Goal: Task Accomplishment & Management: Use online tool/utility

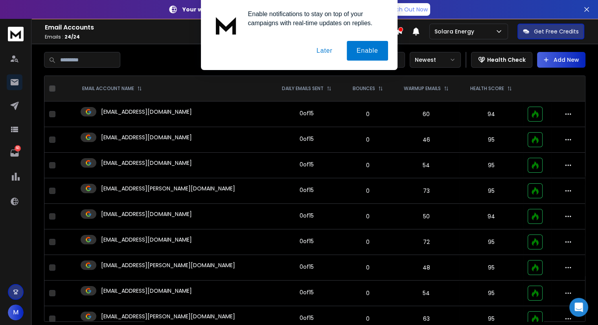
click at [322, 53] on button "Later" at bounding box center [324, 51] width 35 height 20
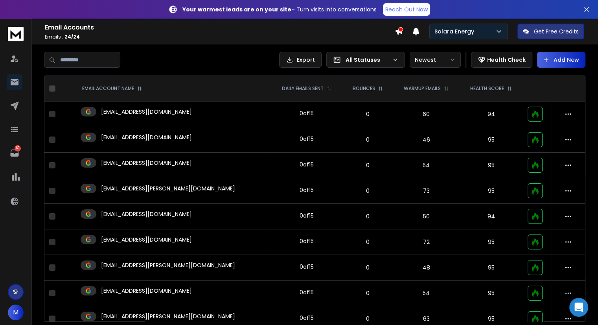
click at [488, 33] on div "Solara Energy" at bounding box center [469, 32] width 68 height 8
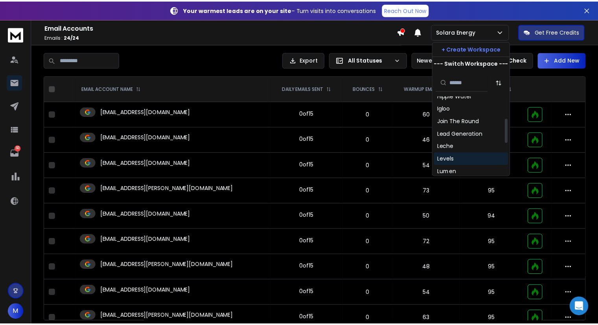
scroll to position [55, 0]
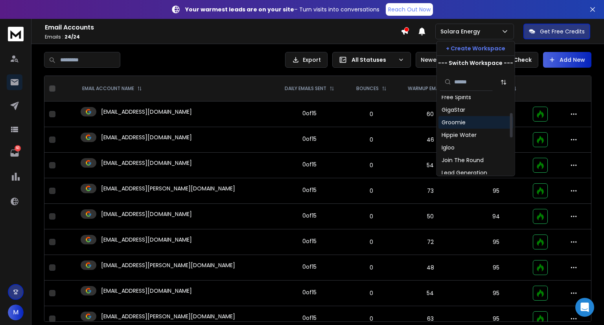
click at [471, 122] on div "Groomie" at bounding box center [476, 122] width 75 height 13
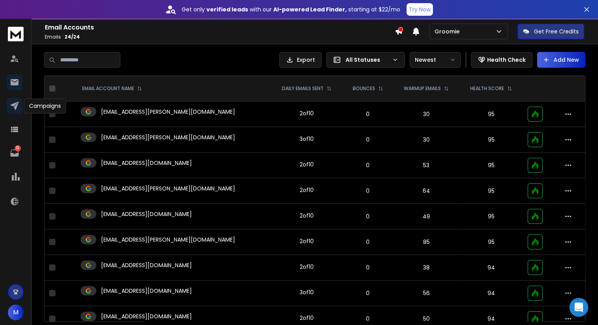
click at [13, 104] on icon at bounding box center [14, 106] width 8 height 8
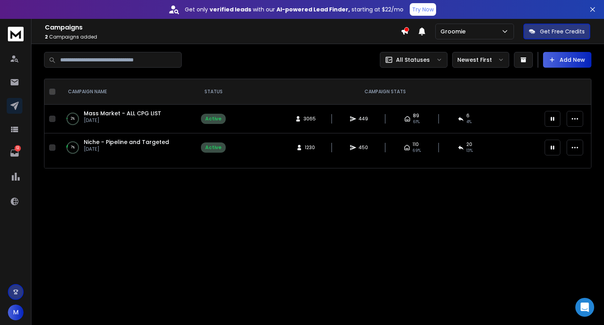
click at [230, 191] on div "Get only verified leads with our AI-powered Lead Finder, starting at $22/mo Try…" at bounding box center [302, 162] width 604 height 325
click at [19, 81] on link at bounding box center [15, 82] width 16 height 16
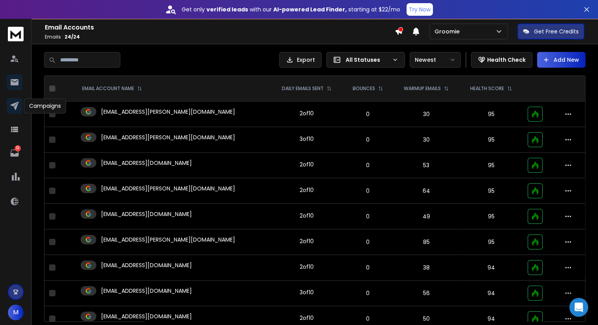
click at [16, 104] on icon at bounding box center [14, 106] width 8 height 8
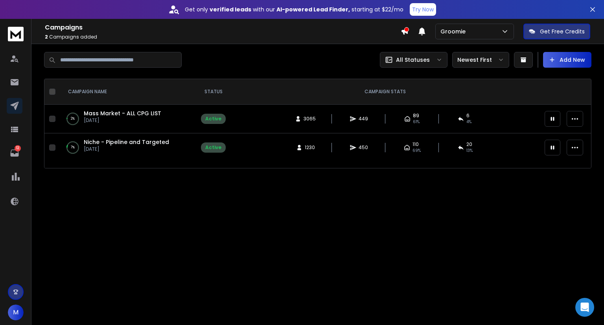
click at [125, 55] on input at bounding box center [113, 60] width 138 height 16
paste input "**********"
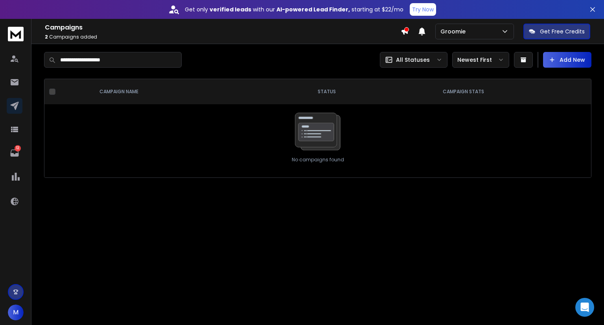
type input "**********"
click at [247, 62] on div "**********" at bounding box center [181, 60] width 274 height 16
click at [14, 107] on icon at bounding box center [14, 105] width 9 height 9
click at [17, 133] on icon at bounding box center [14, 129] width 9 height 9
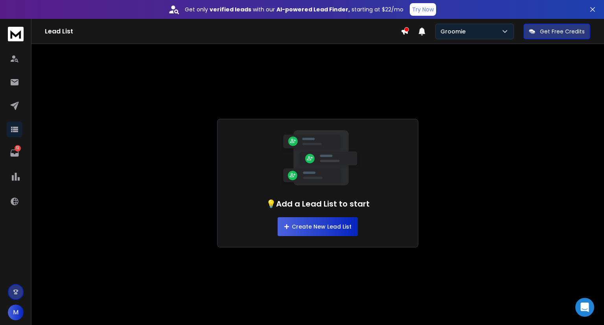
click at [487, 33] on div "Groomie" at bounding box center [475, 32] width 68 height 8
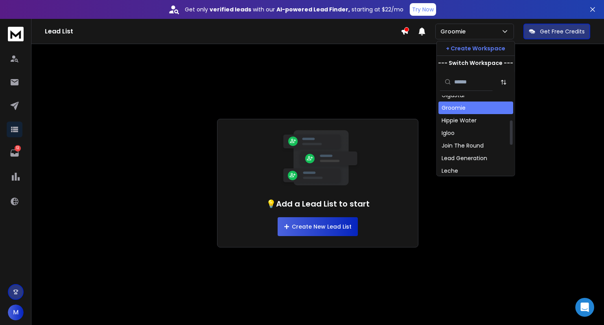
scroll to position [79, 0]
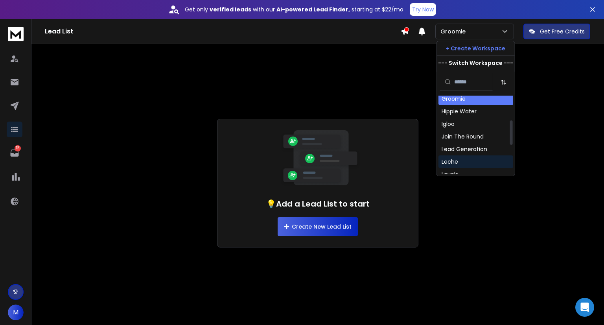
click at [458, 160] on div "Leche" at bounding box center [476, 161] width 75 height 13
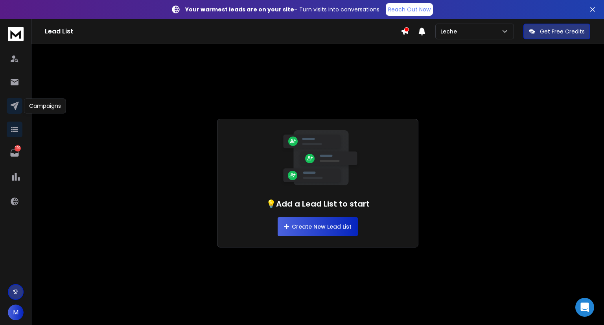
click at [11, 102] on icon at bounding box center [14, 105] width 9 height 9
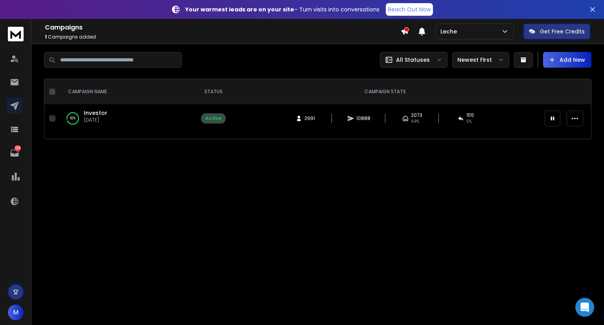
click at [102, 118] on p "2 months ago" at bounding box center [96, 120] width 24 height 6
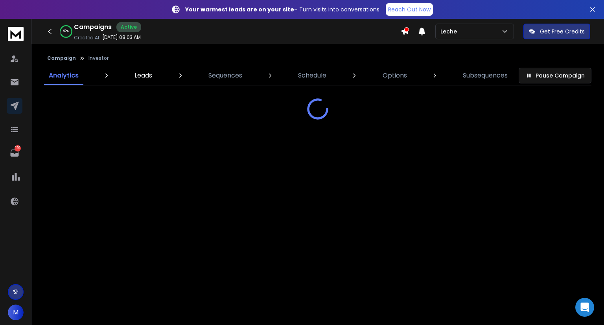
click at [155, 60] on div "Campaign Investor" at bounding box center [318, 58] width 548 height 13
click at [134, 76] on link "Leads" at bounding box center [143, 75] width 27 height 19
click at [503, 29] on icon "button" at bounding box center [505, 32] width 8 height 8
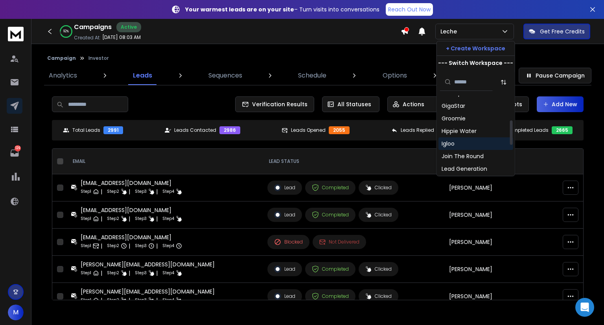
scroll to position [79, 0]
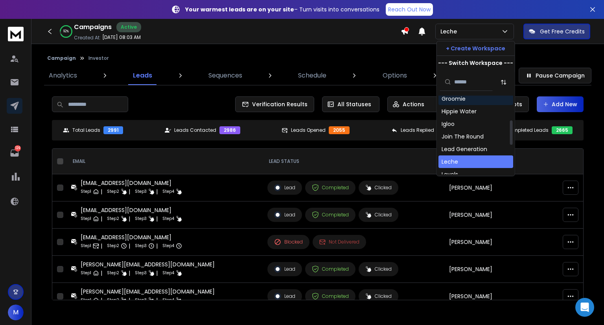
click at [469, 96] on div "Groomie" at bounding box center [476, 98] width 75 height 13
